Goal: Task Accomplishment & Management: Use online tool/utility

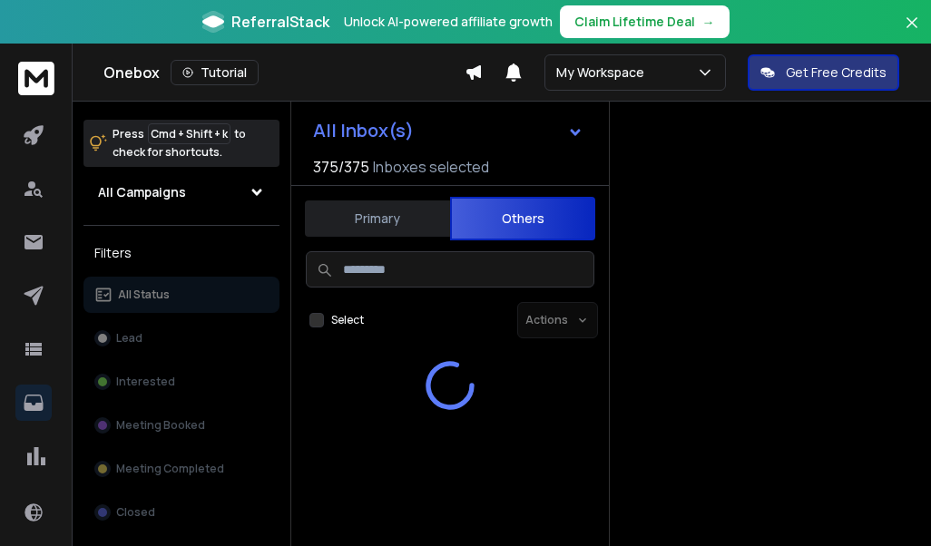
click at [503, 224] on button "Others" at bounding box center [522, 219] width 145 height 44
click at [479, 270] on input at bounding box center [450, 269] width 289 height 36
type input "********"
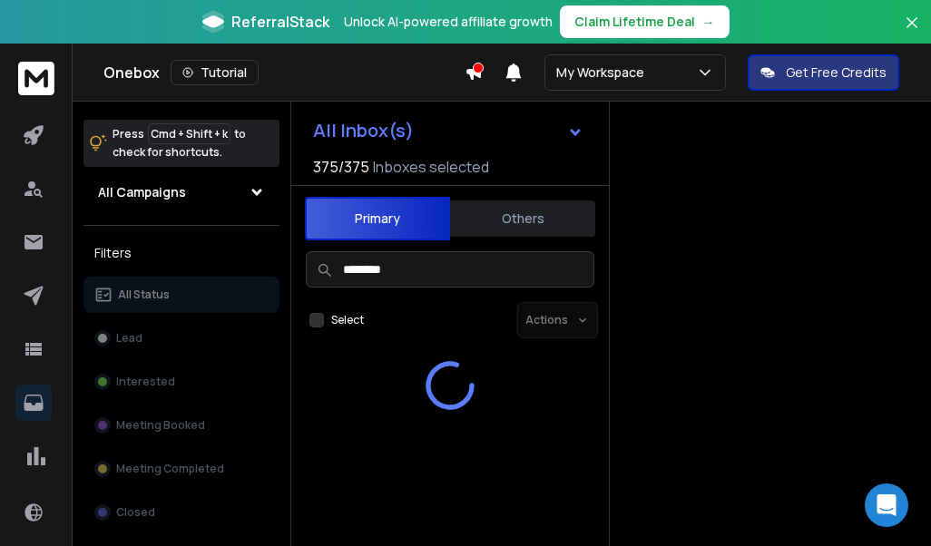
click at [405, 228] on button "Primary" at bounding box center [377, 219] width 145 height 44
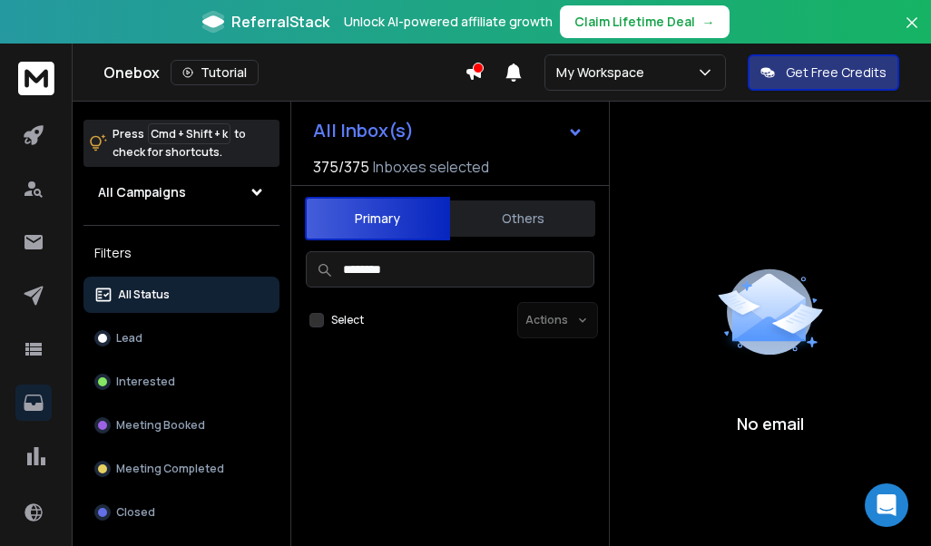
click at [525, 211] on button "Others" at bounding box center [522, 219] width 145 height 40
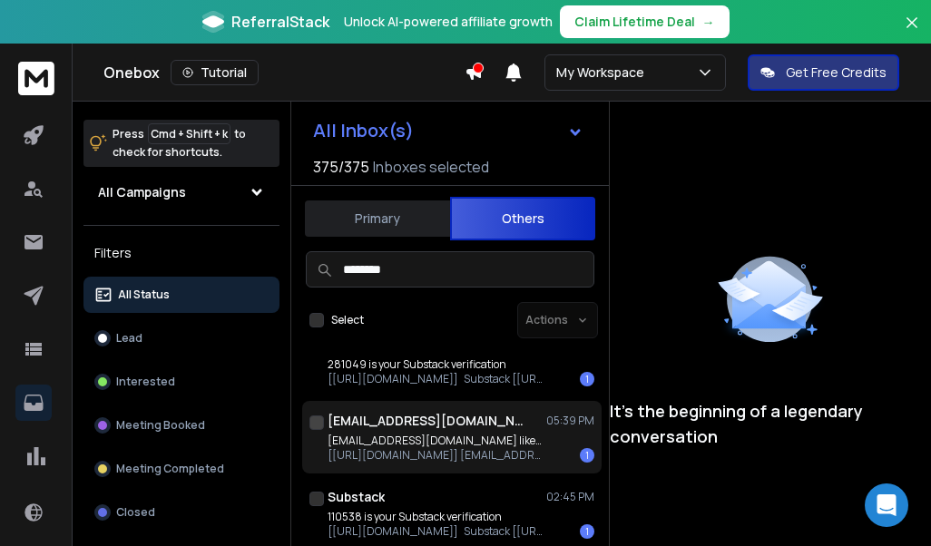
scroll to position [39, 0]
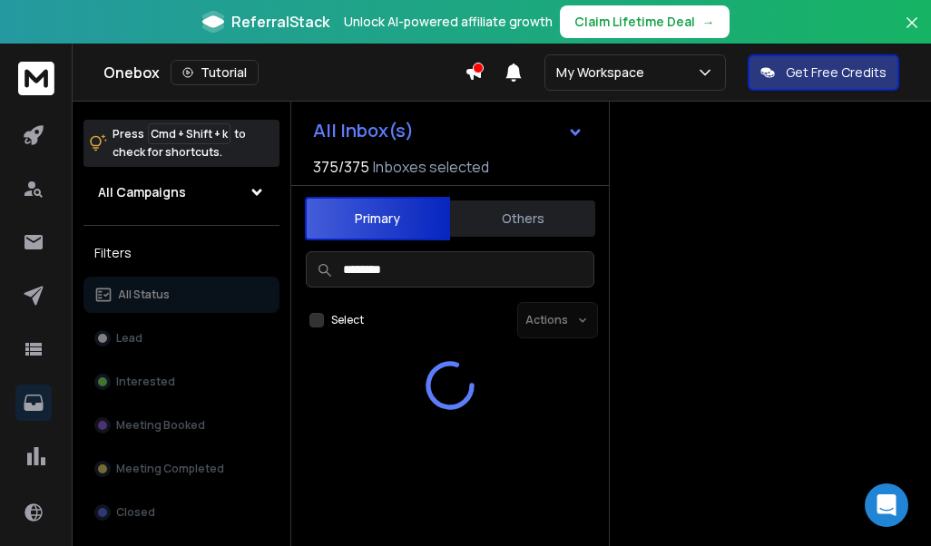
click at [394, 221] on button "Primary" at bounding box center [377, 219] width 145 height 44
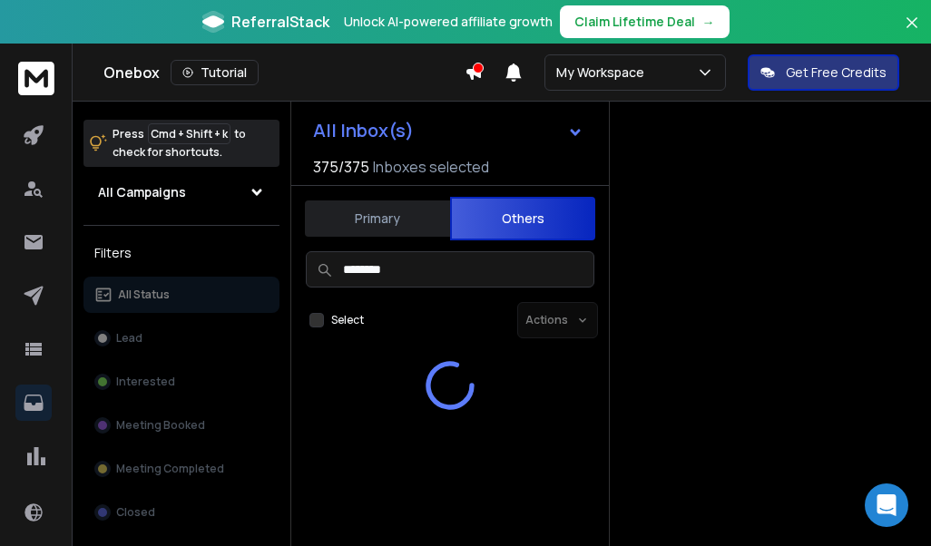
click at [557, 221] on button "Others" at bounding box center [522, 219] width 145 height 44
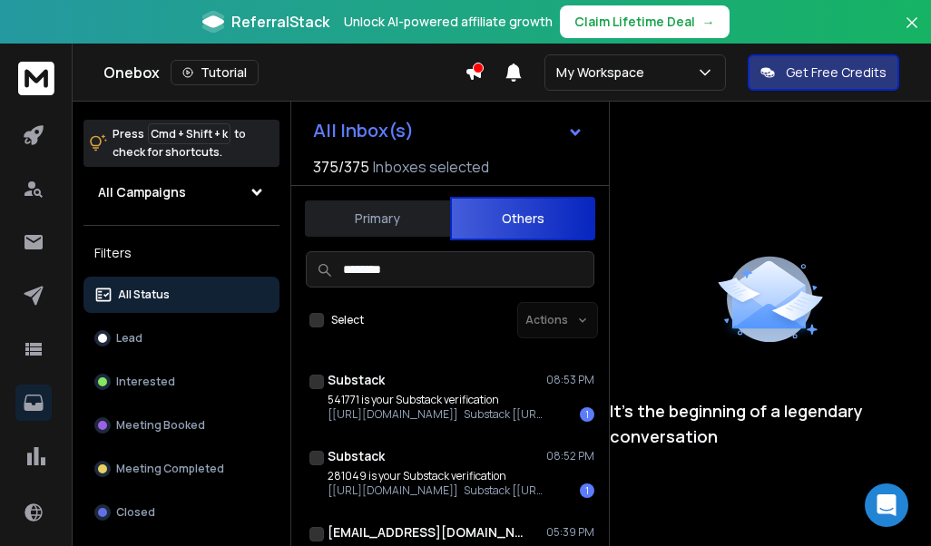
click at [435, 265] on input "********" at bounding box center [450, 269] width 289 height 36
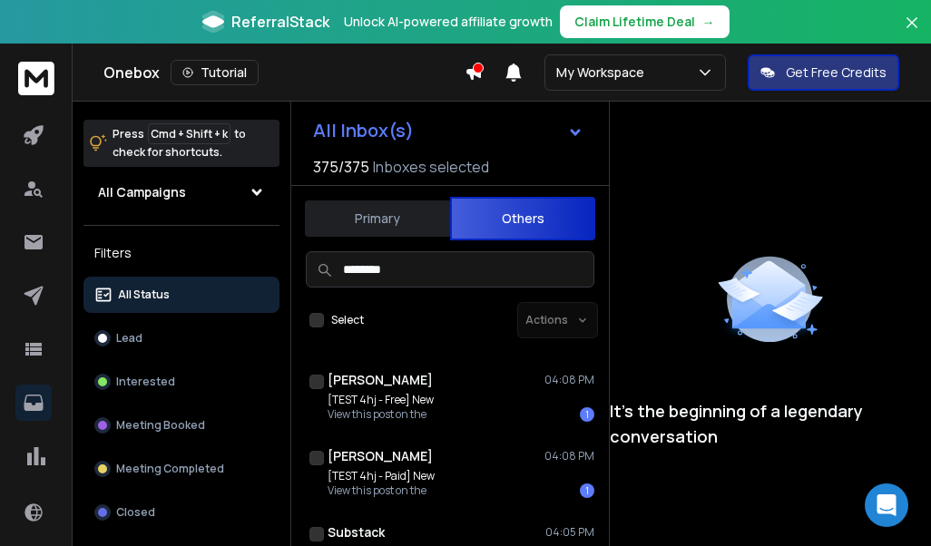
click at [416, 221] on button "Primary" at bounding box center [377, 219] width 145 height 40
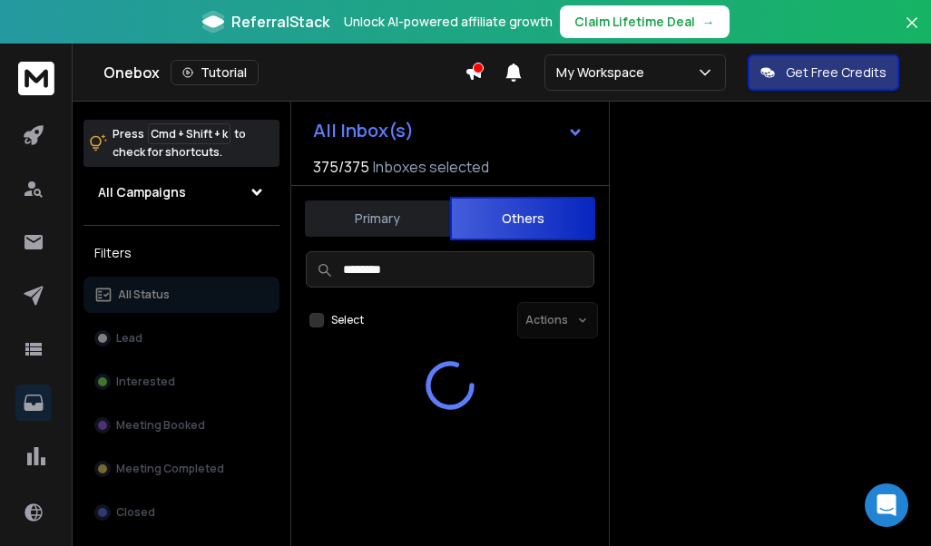
click at [497, 217] on button "Others" at bounding box center [522, 219] width 145 height 44
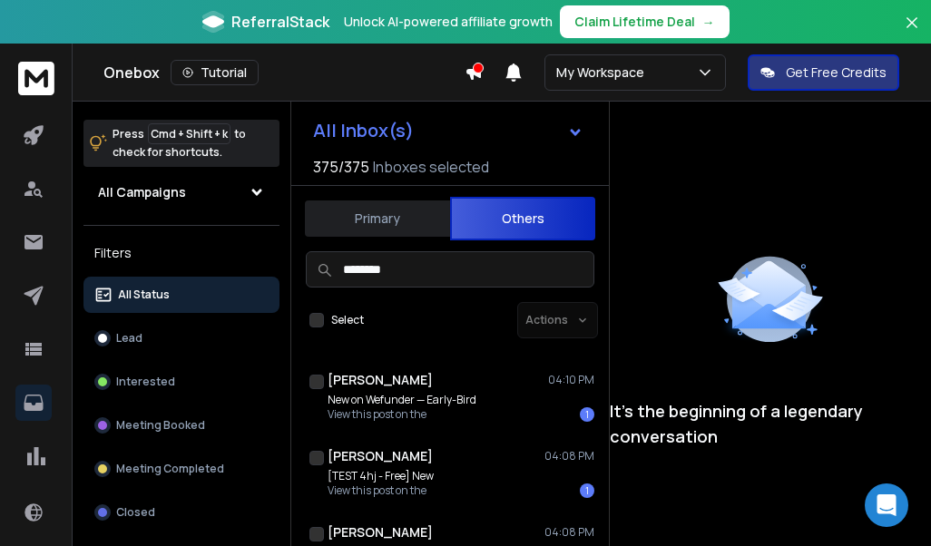
click at [414, 219] on button "Primary" at bounding box center [377, 219] width 145 height 40
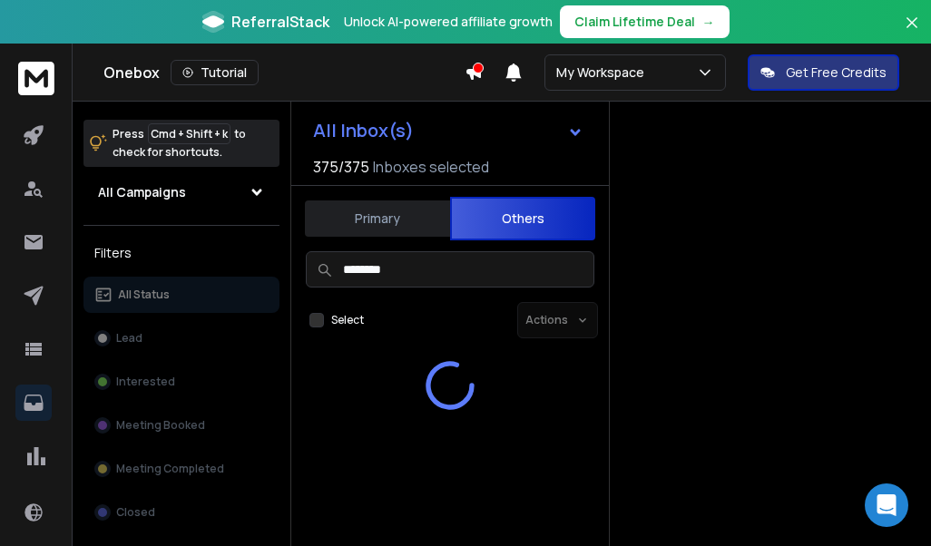
click at [507, 219] on button "Others" at bounding box center [522, 219] width 145 height 44
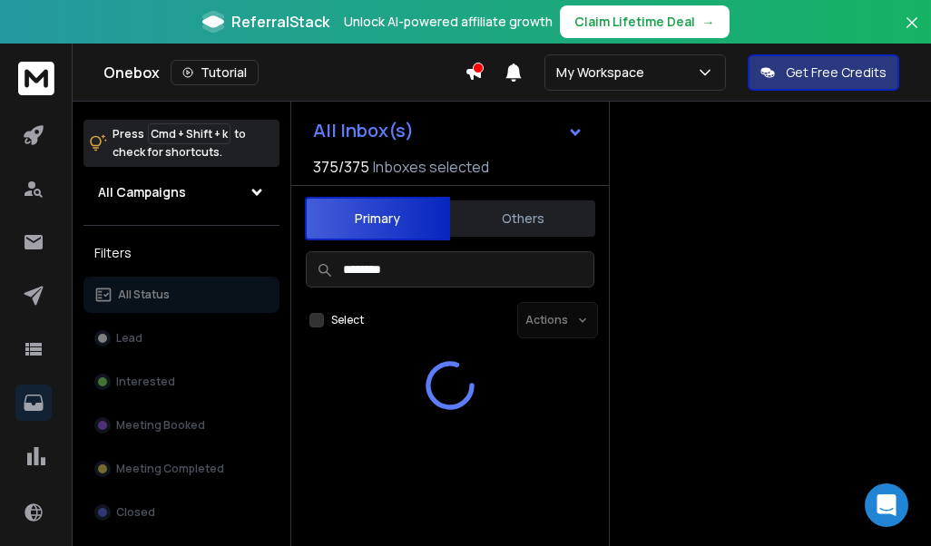
click at [389, 212] on button "Primary" at bounding box center [377, 219] width 145 height 44
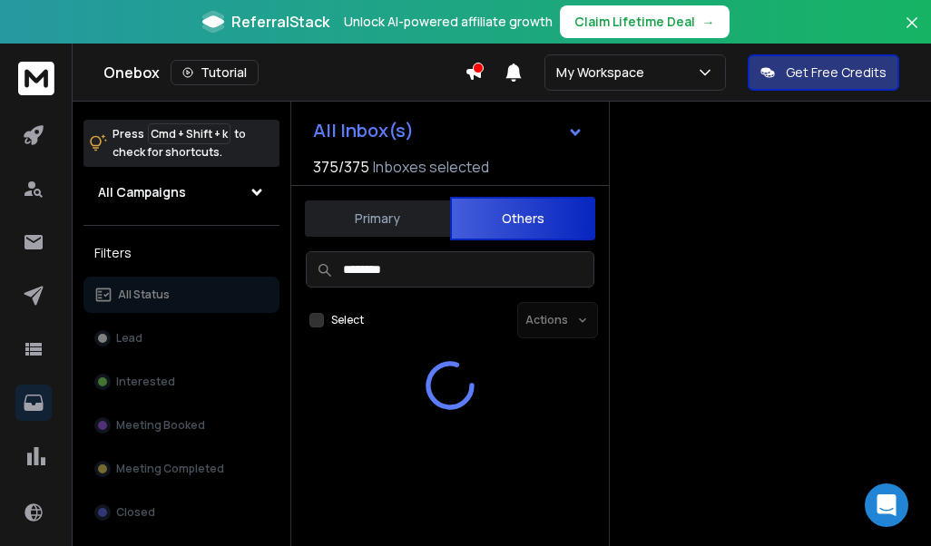
click at [512, 222] on button "Others" at bounding box center [522, 219] width 145 height 44
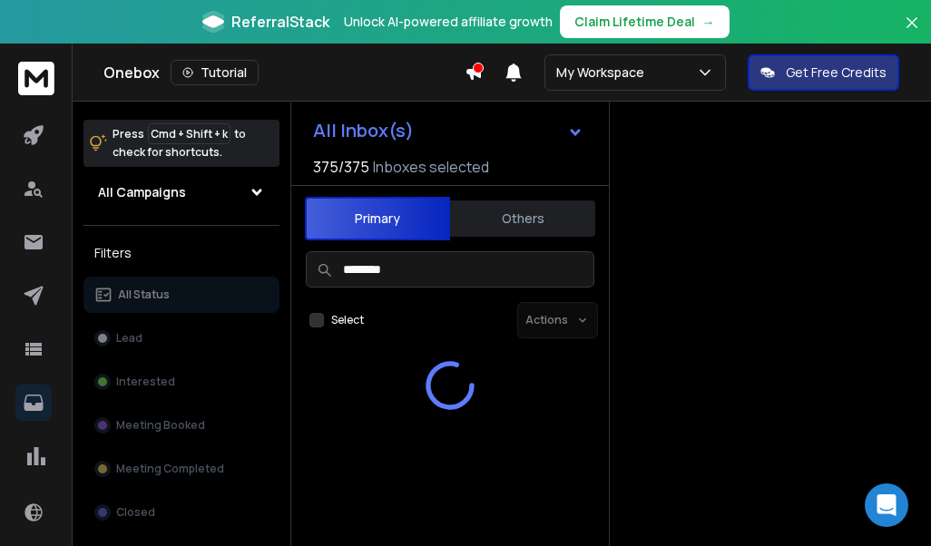
click at [401, 229] on button "Primary" at bounding box center [377, 219] width 145 height 44
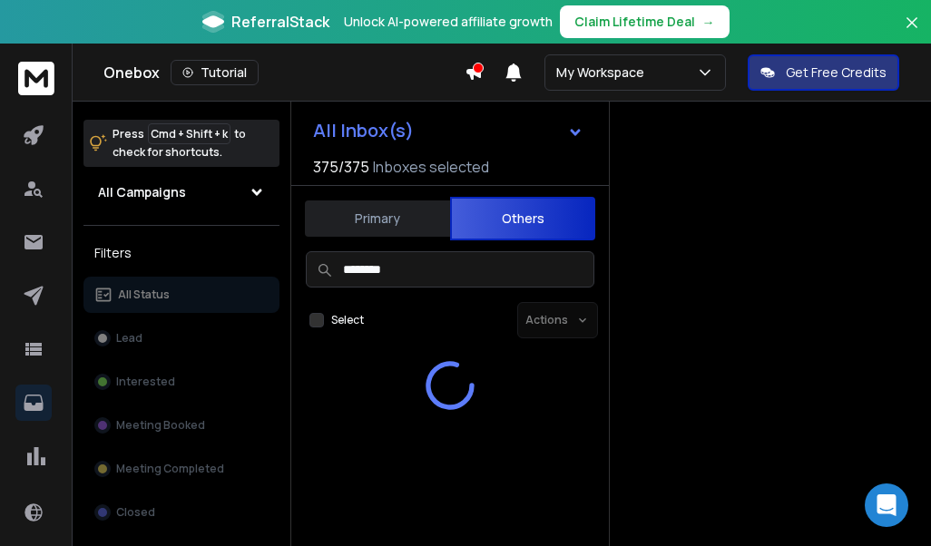
click at [480, 223] on button "Others" at bounding box center [522, 219] width 145 height 44
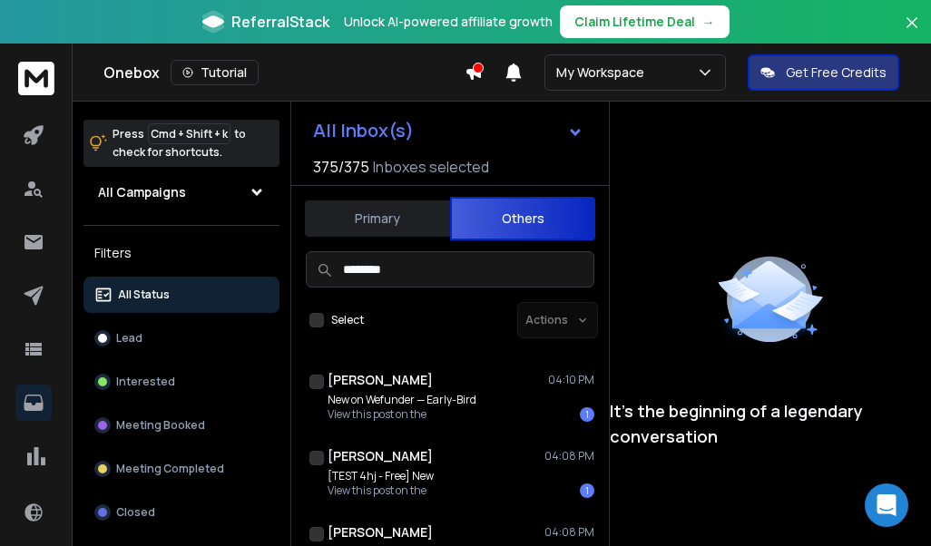
click at [398, 217] on button "Primary" at bounding box center [377, 219] width 145 height 40
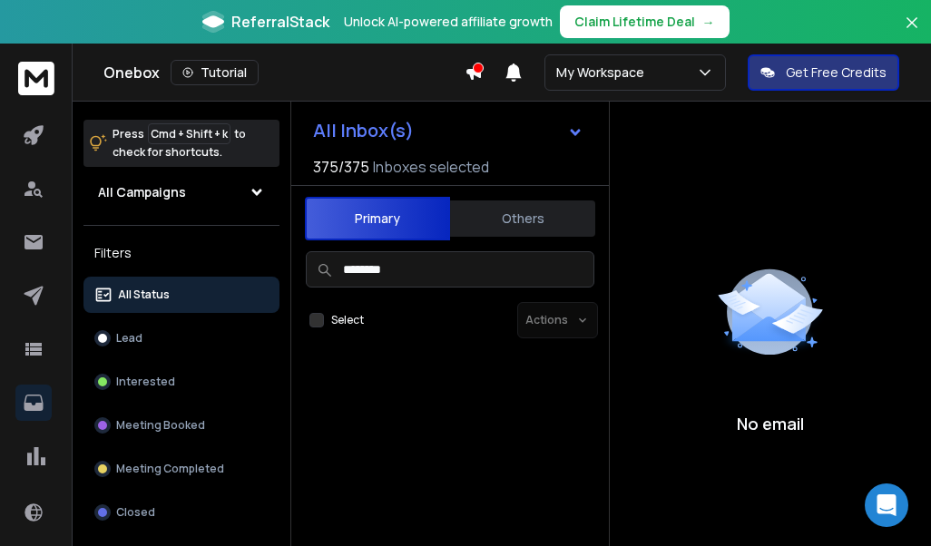
click at [488, 224] on button "Others" at bounding box center [522, 219] width 145 height 40
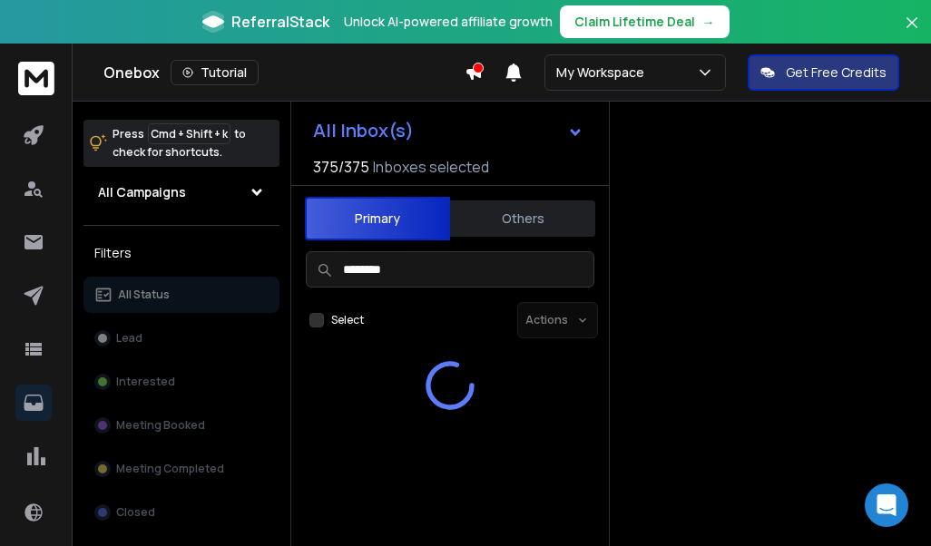
click at [428, 225] on button "Primary" at bounding box center [377, 219] width 145 height 44
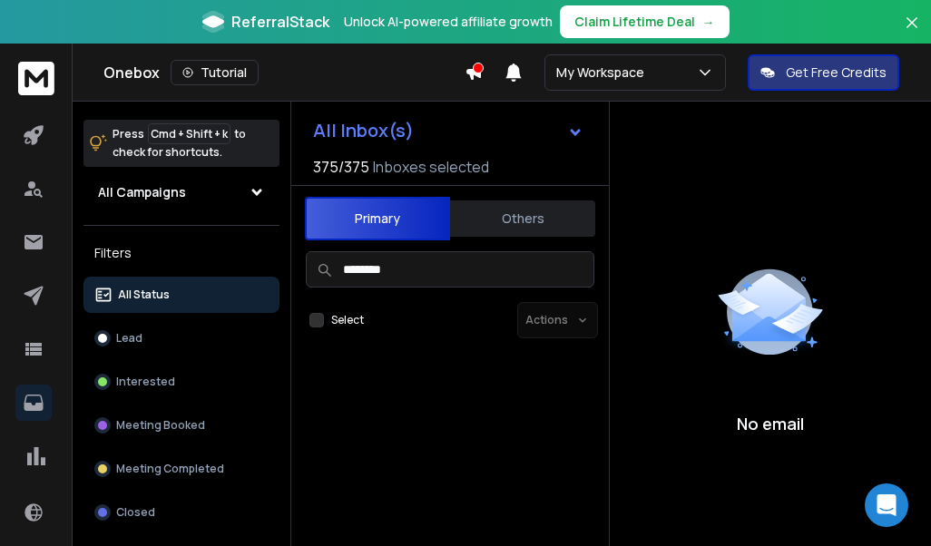
click at [551, 220] on button "Others" at bounding box center [522, 219] width 145 height 40
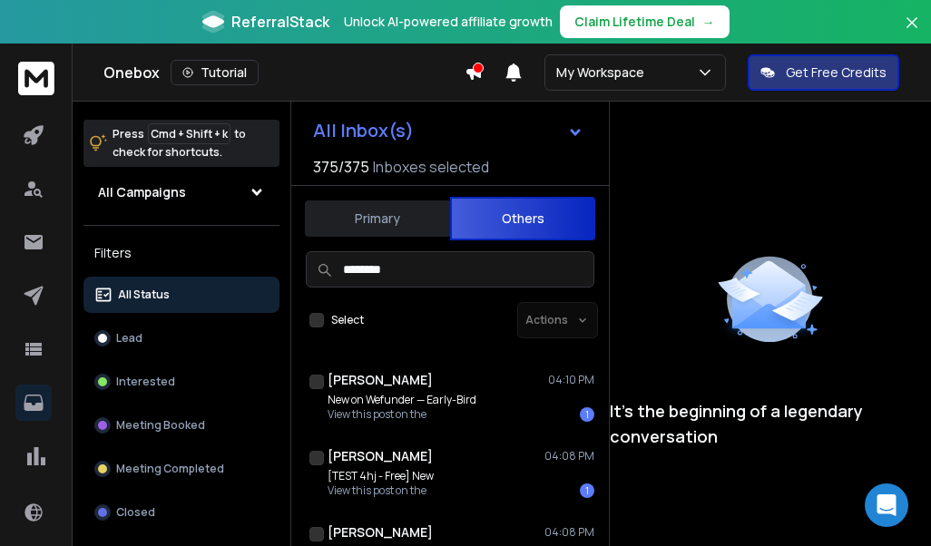
click at [364, 232] on button "Primary" at bounding box center [377, 219] width 145 height 40
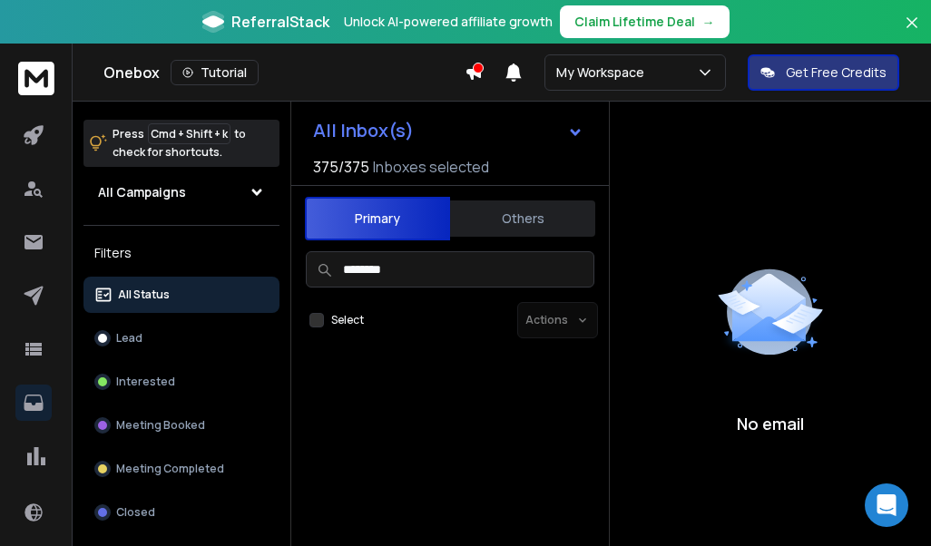
click at [576, 212] on button "Others" at bounding box center [522, 219] width 145 height 40
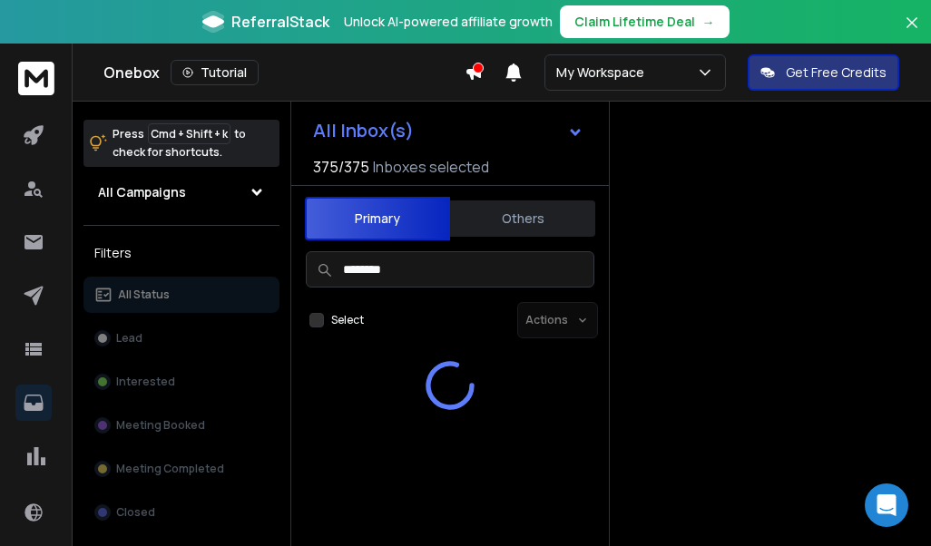
click at [410, 224] on button "Primary" at bounding box center [377, 219] width 145 height 44
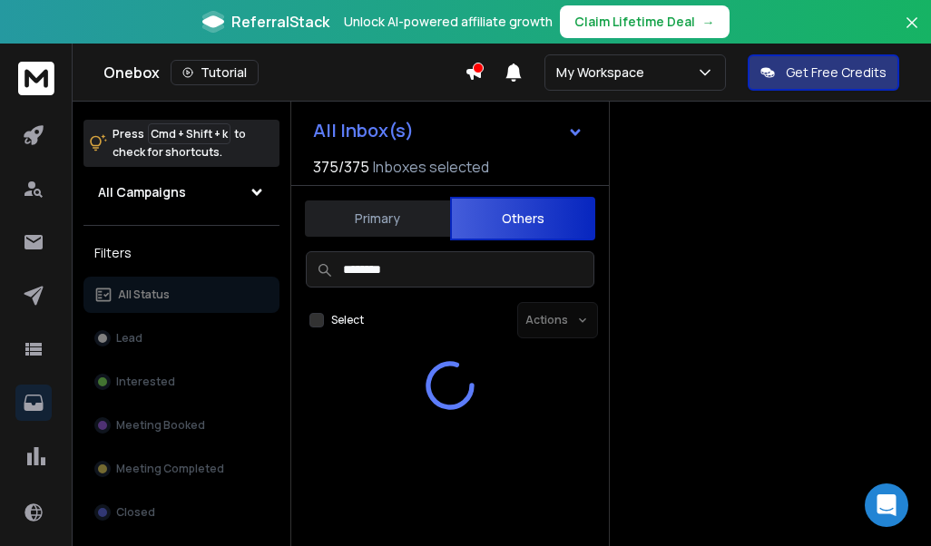
click at [552, 233] on button "Others" at bounding box center [522, 219] width 145 height 44
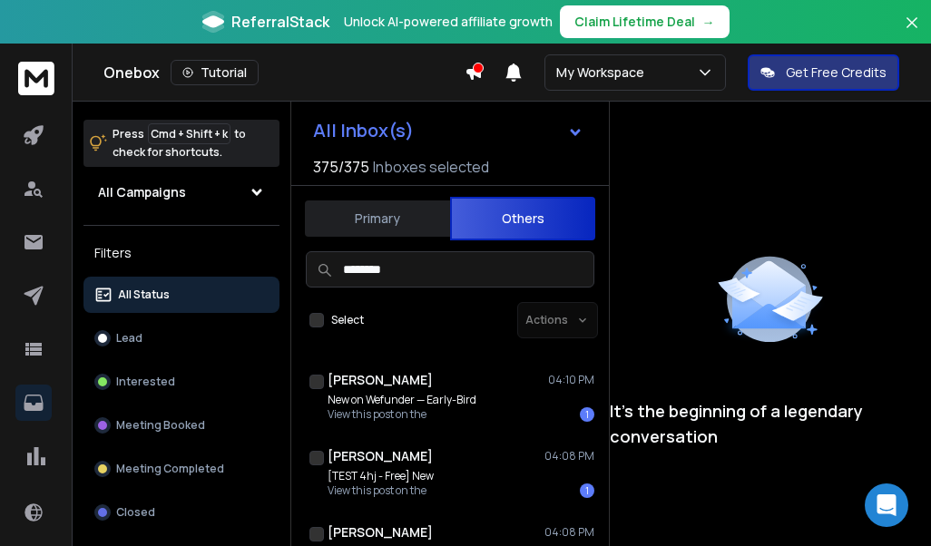
click at [403, 234] on button "Primary" at bounding box center [377, 219] width 145 height 40
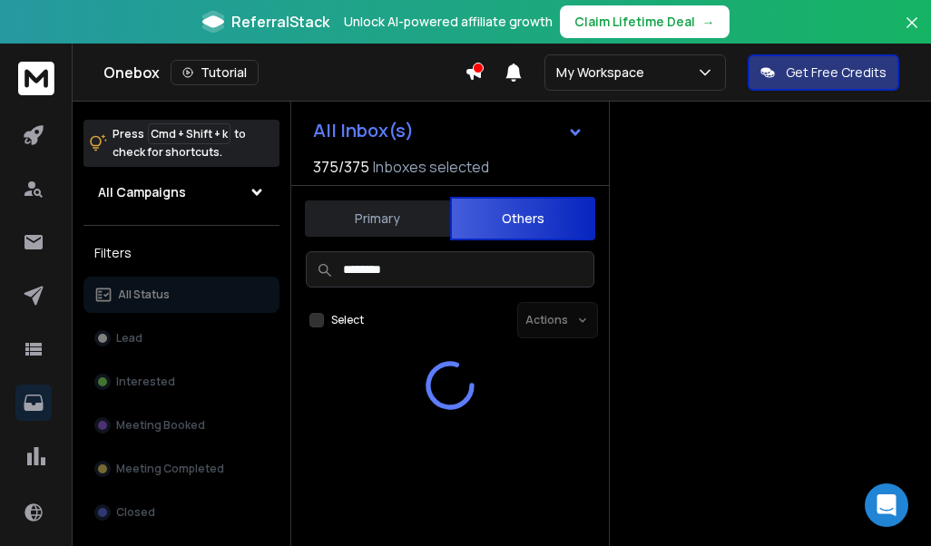
click at [485, 218] on button "Others" at bounding box center [522, 219] width 145 height 44
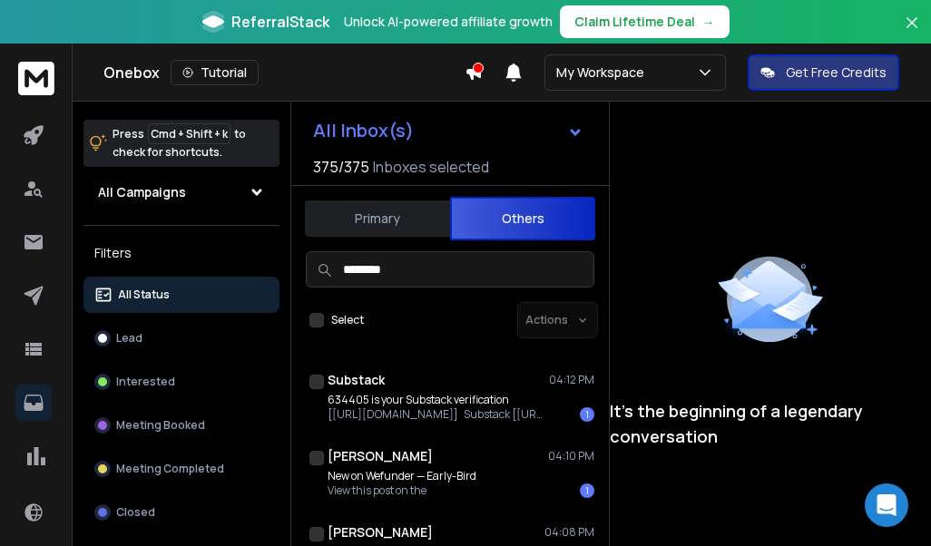
click at [445, 271] on input "********" at bounding box center [450, 269] width 289 height 36
